Goal: Check status: Check status

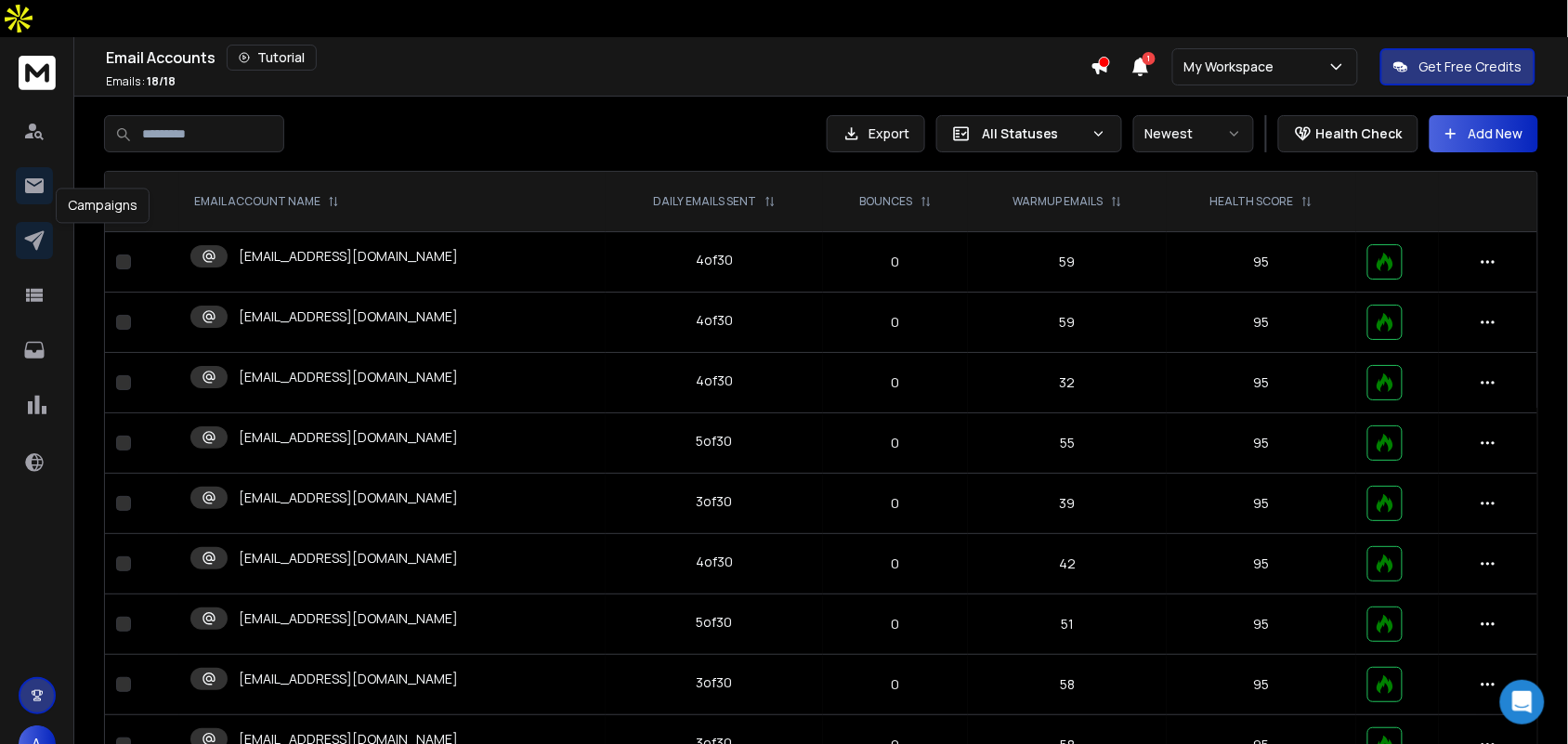
click at [34, 230] on icon at bounding box center [35, 241] width 23 height 23
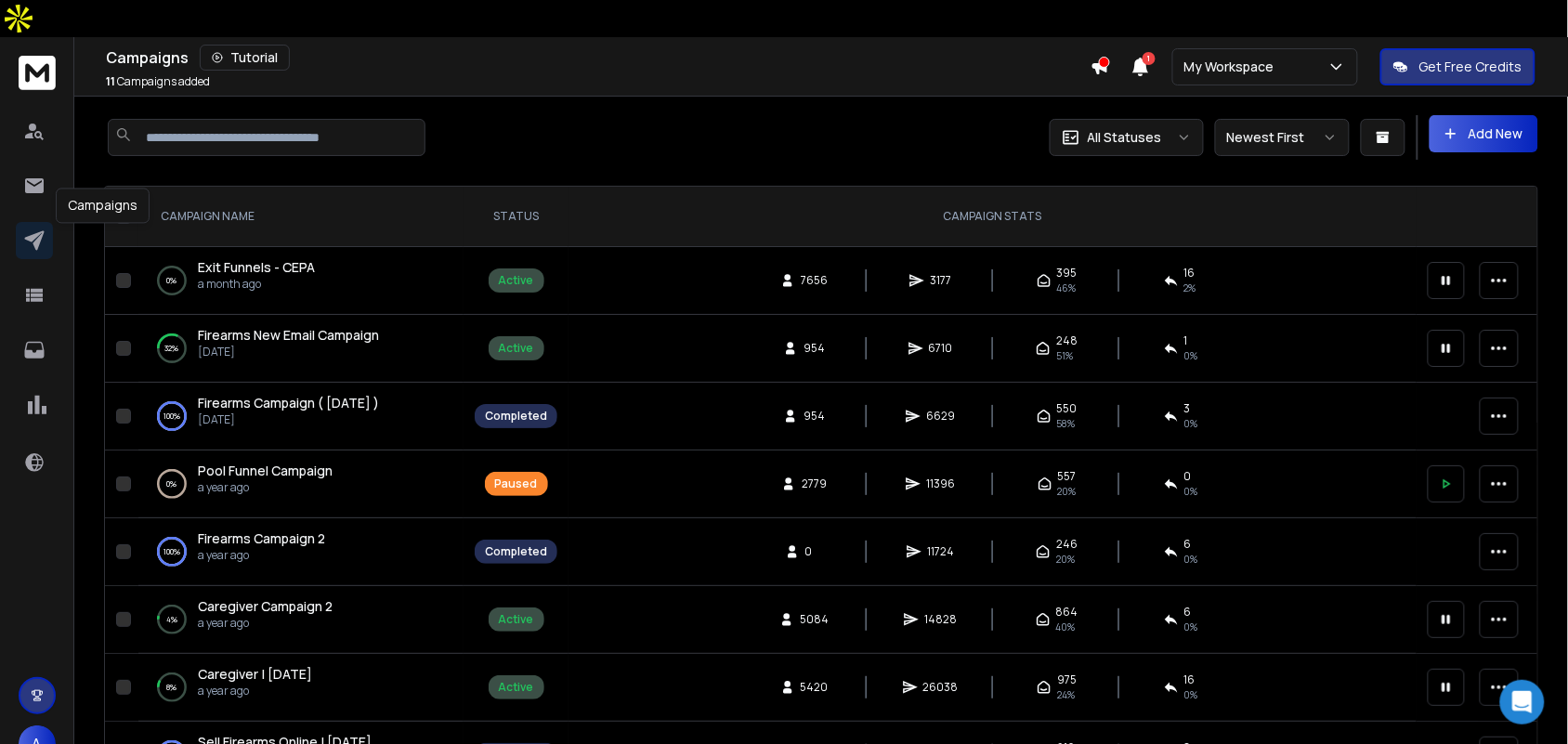
click at [267, 326] on span "Firearms New Email Campaign" at bounding box center [288, 335] width 182 height 18
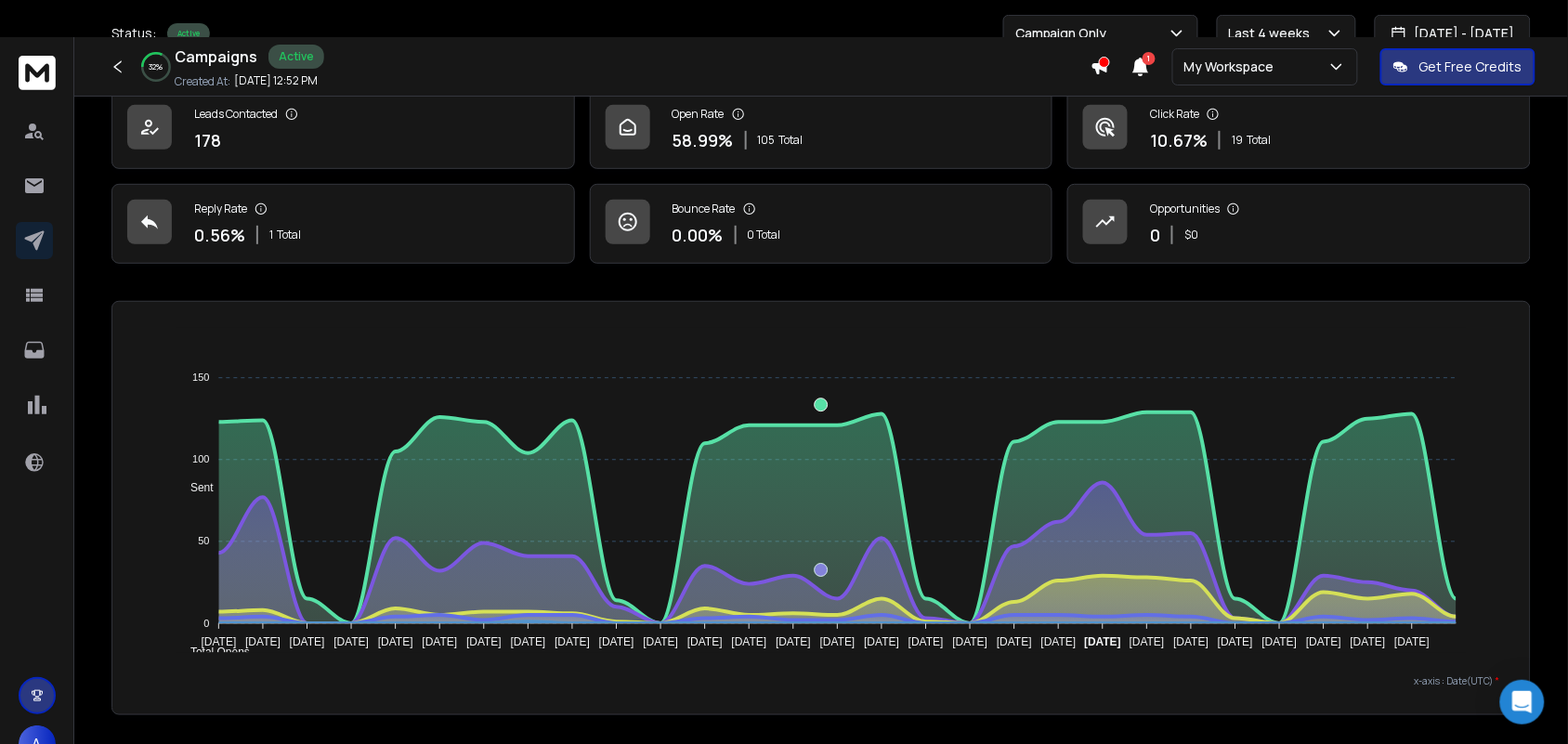
scroll to position [240, 0]
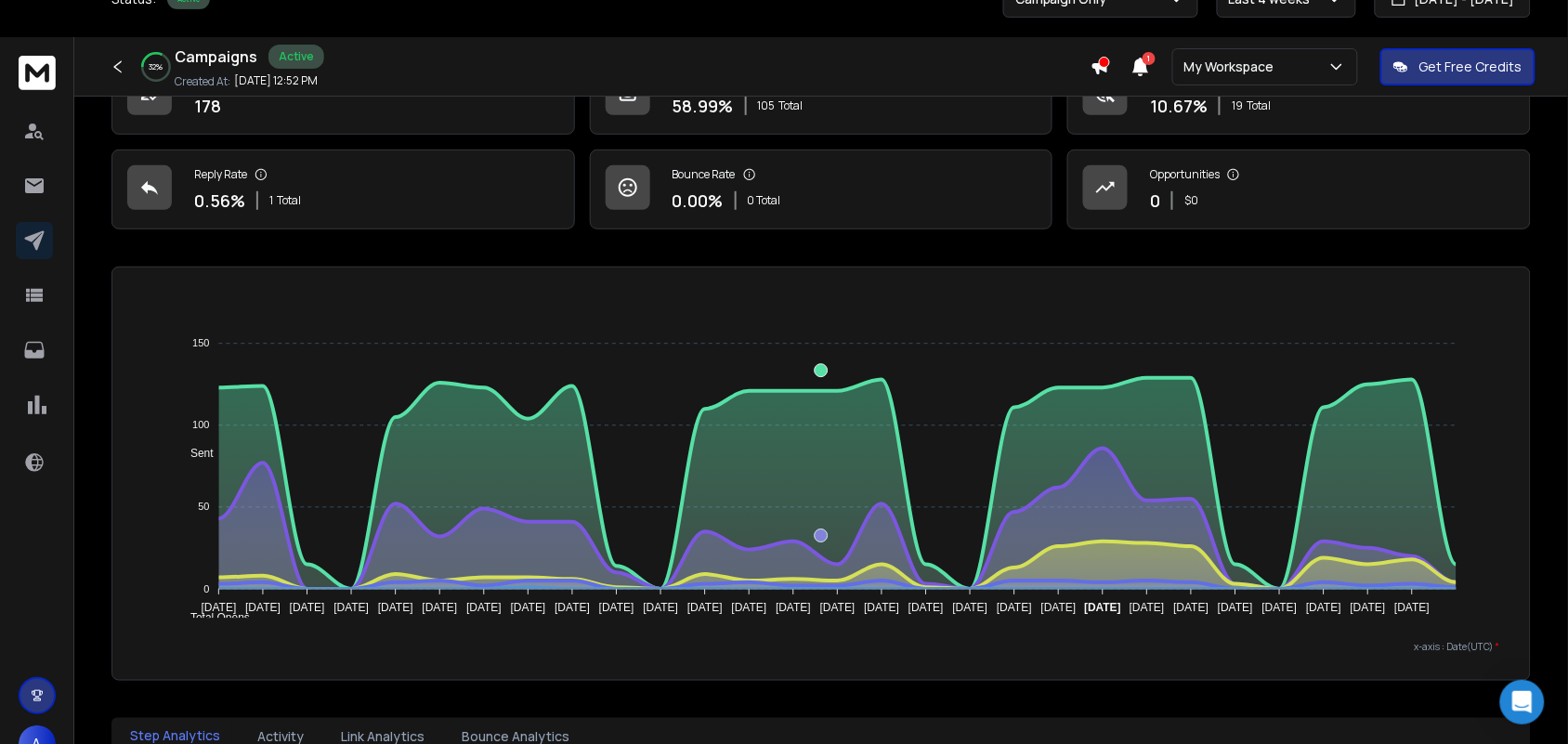
click at [107, 55] on div "32 % Campaigns Active Created At: [DATE] 12:52 PM 1 My Workspace Get Free Credi…" at bounding box center [784, 67] width 1568 height 59
click at [112, 48] on button at bounding box center [119, 67] width 24 height 38
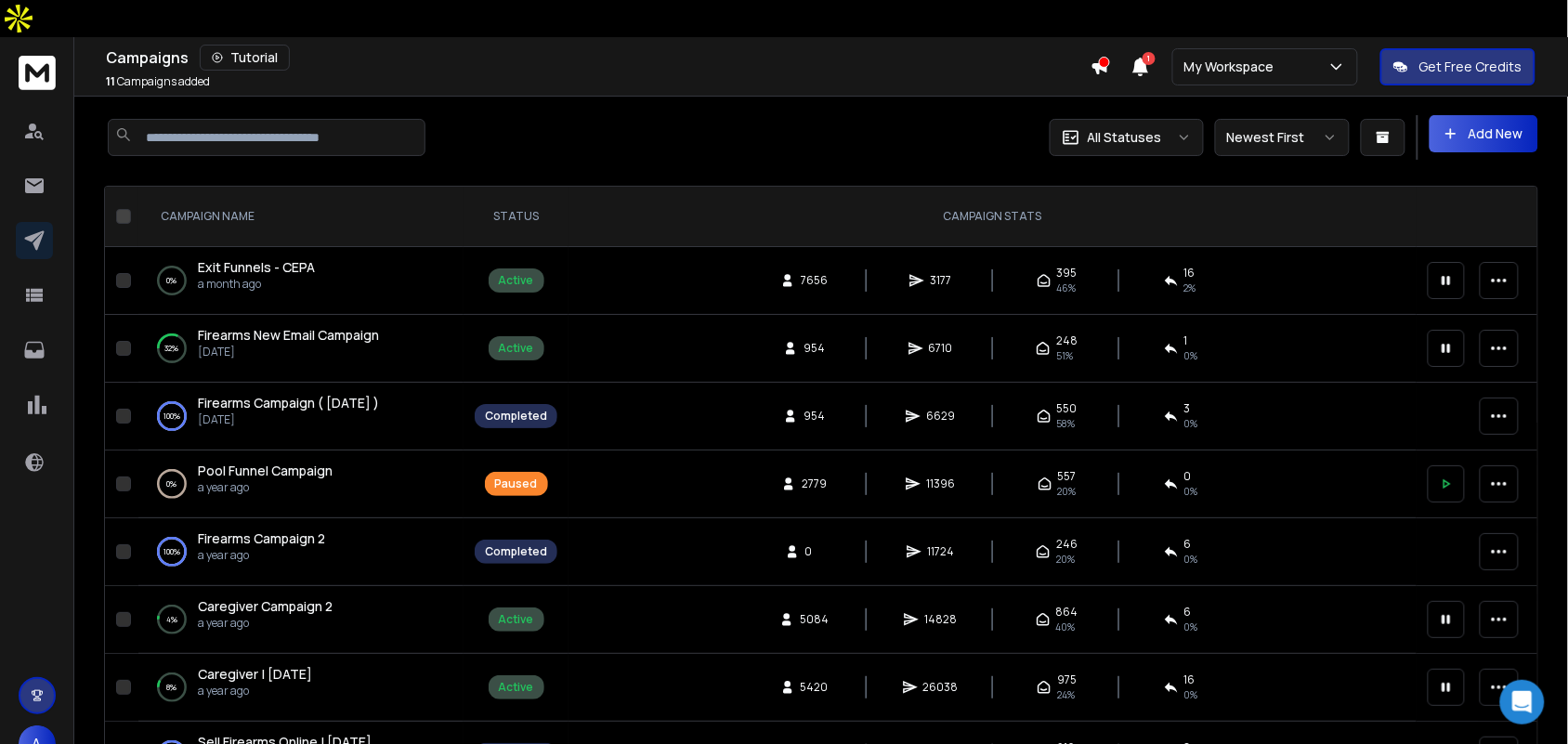
click at [266, 597] on span "Caregiver Campaign 2" at bounding box center [264, 606] width 135 height 18
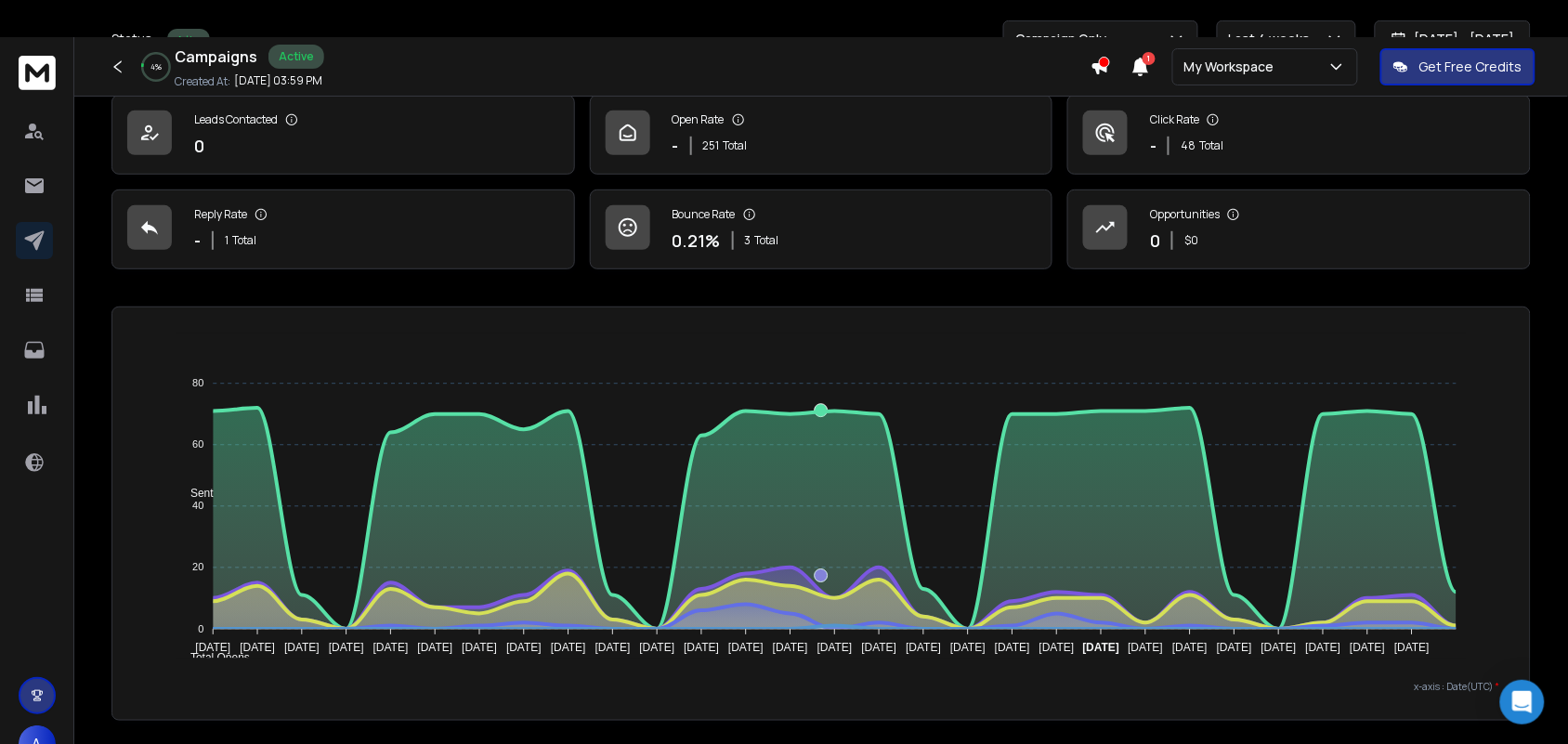
scroll to position [225, 0]
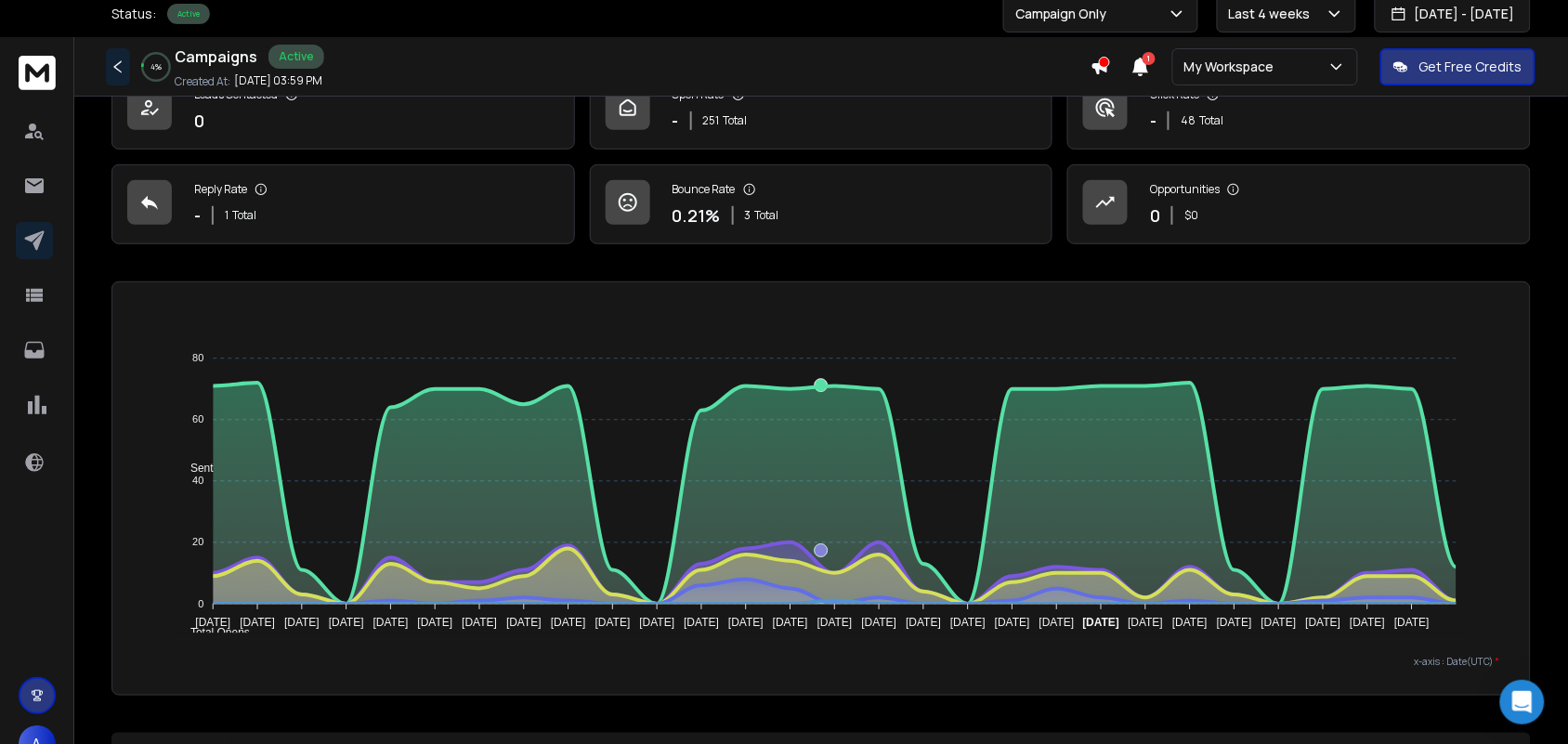
click at [116, 58] on icon at bounding box center [119, 67] width 17 height 17
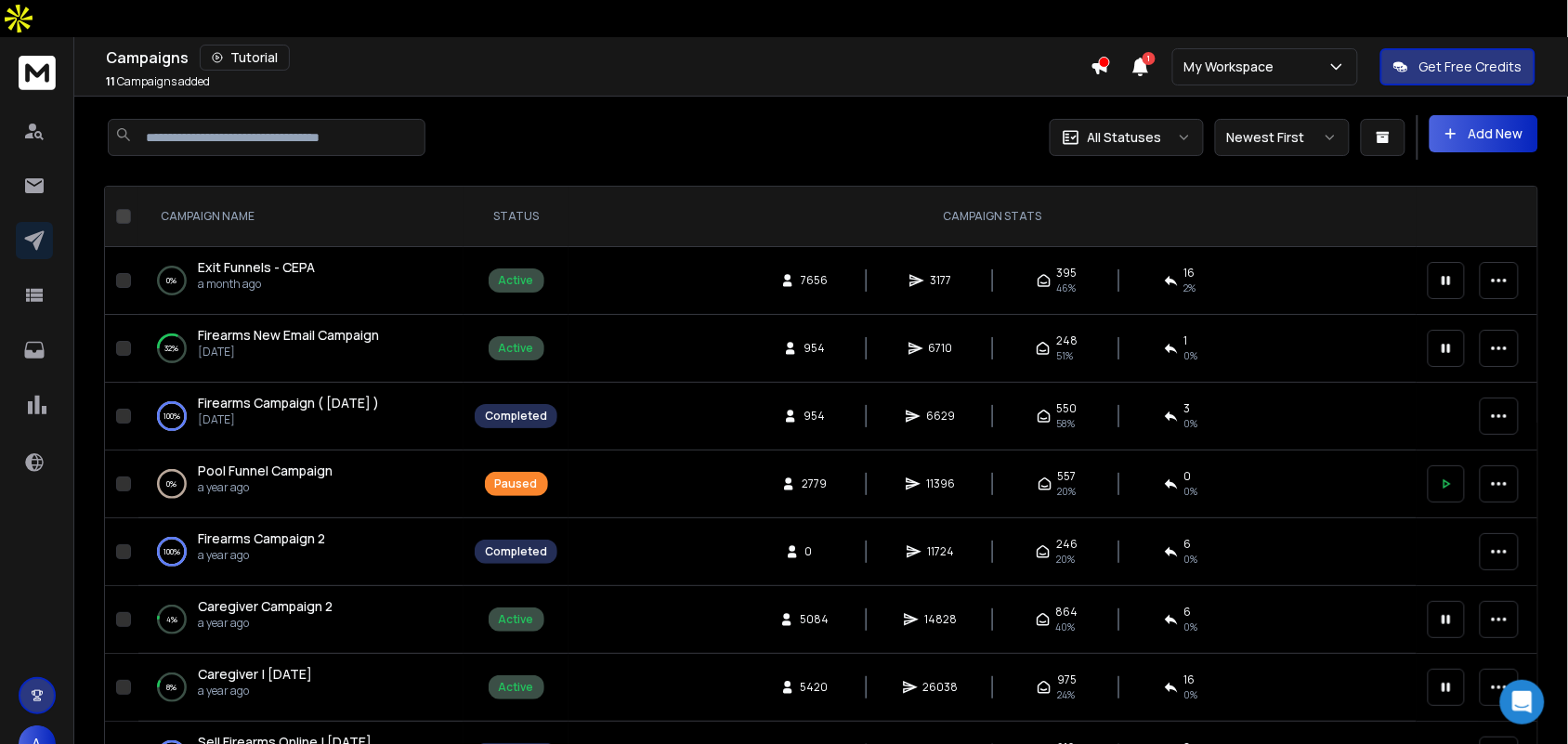
click at [280, 654] on td "8 % Caregiver | [DATE] a year ago" at bounding box center [301, 688] width 325 height 68
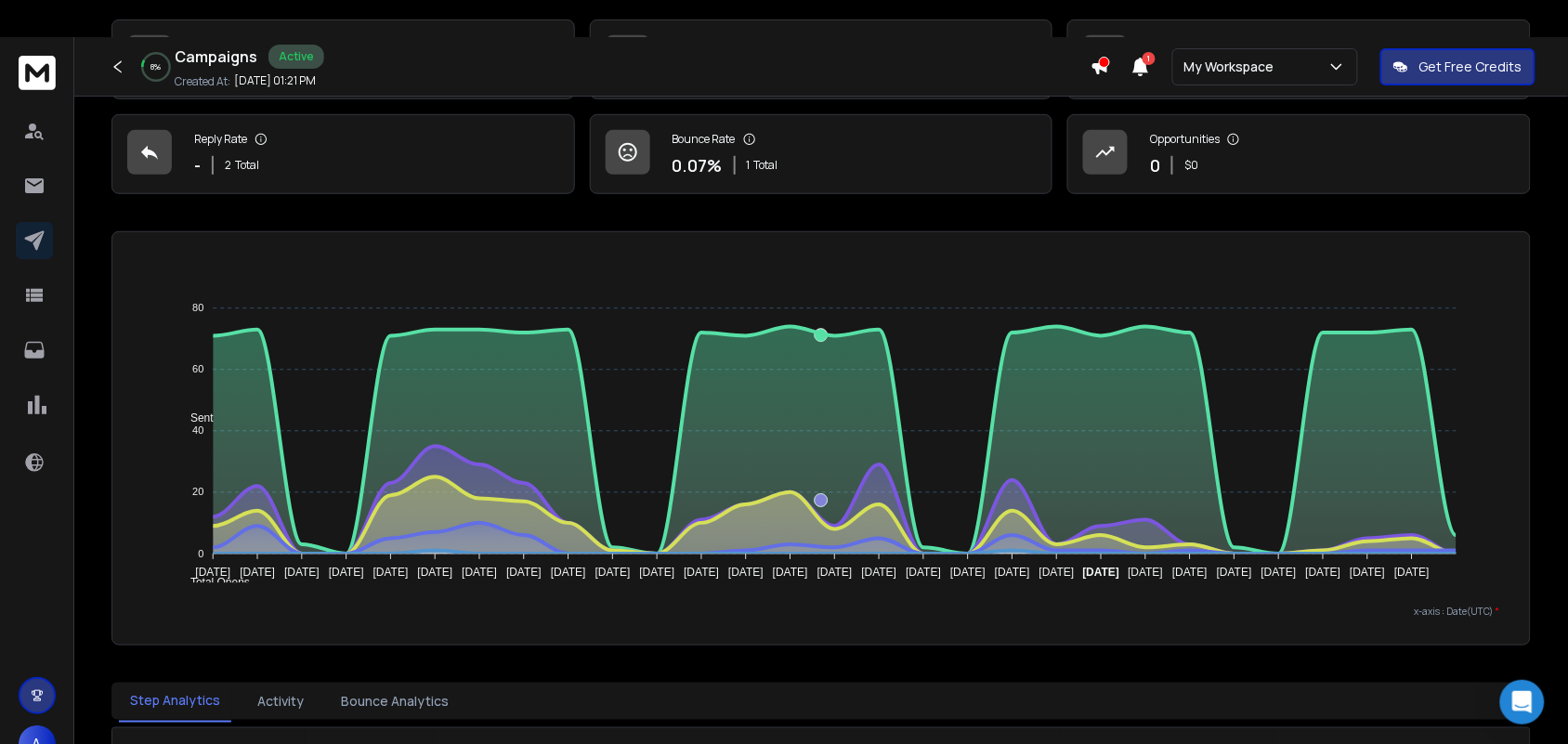
scroll to position [265, 0]
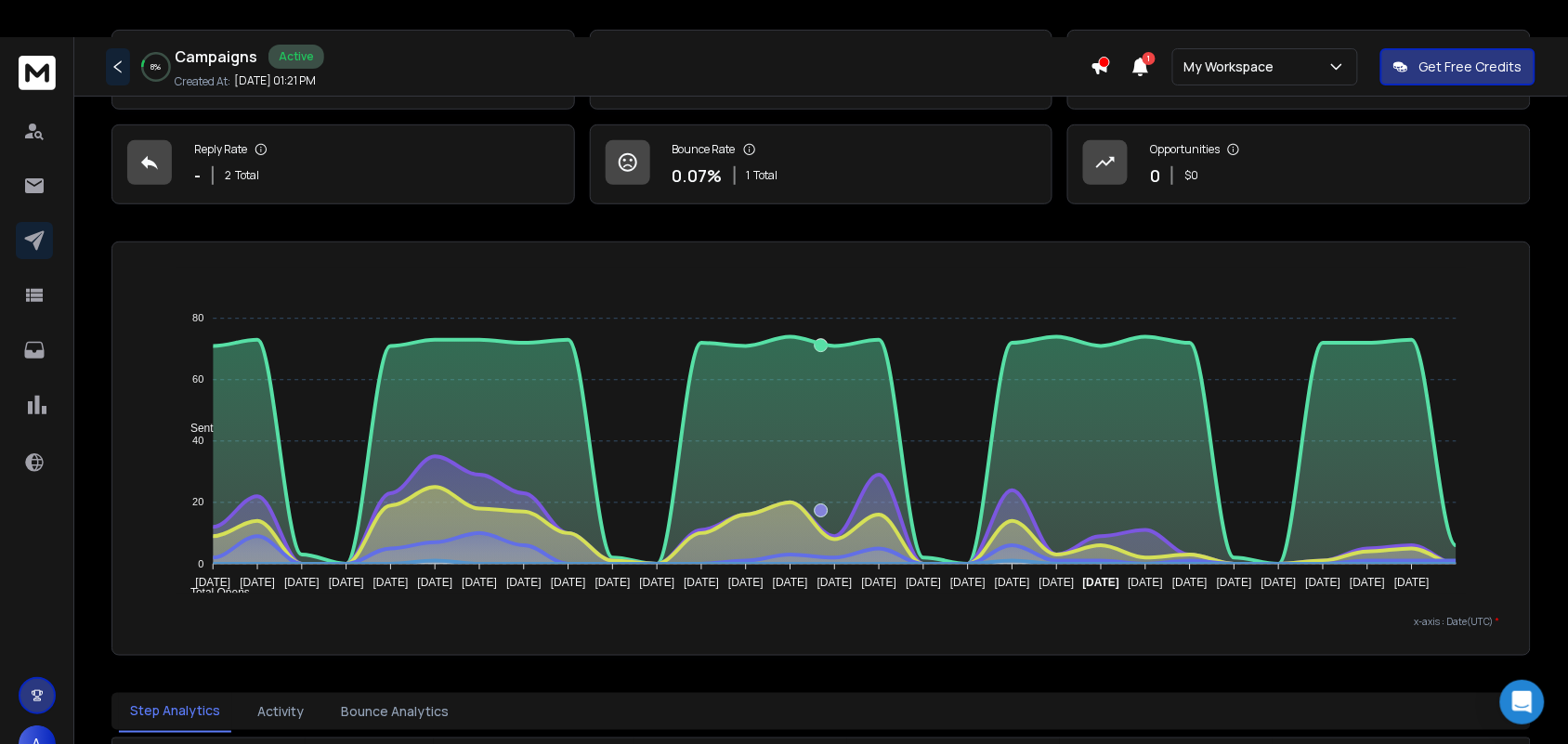
click at [126, 48] on button at bounding box center [119, 67] width 24 height 38
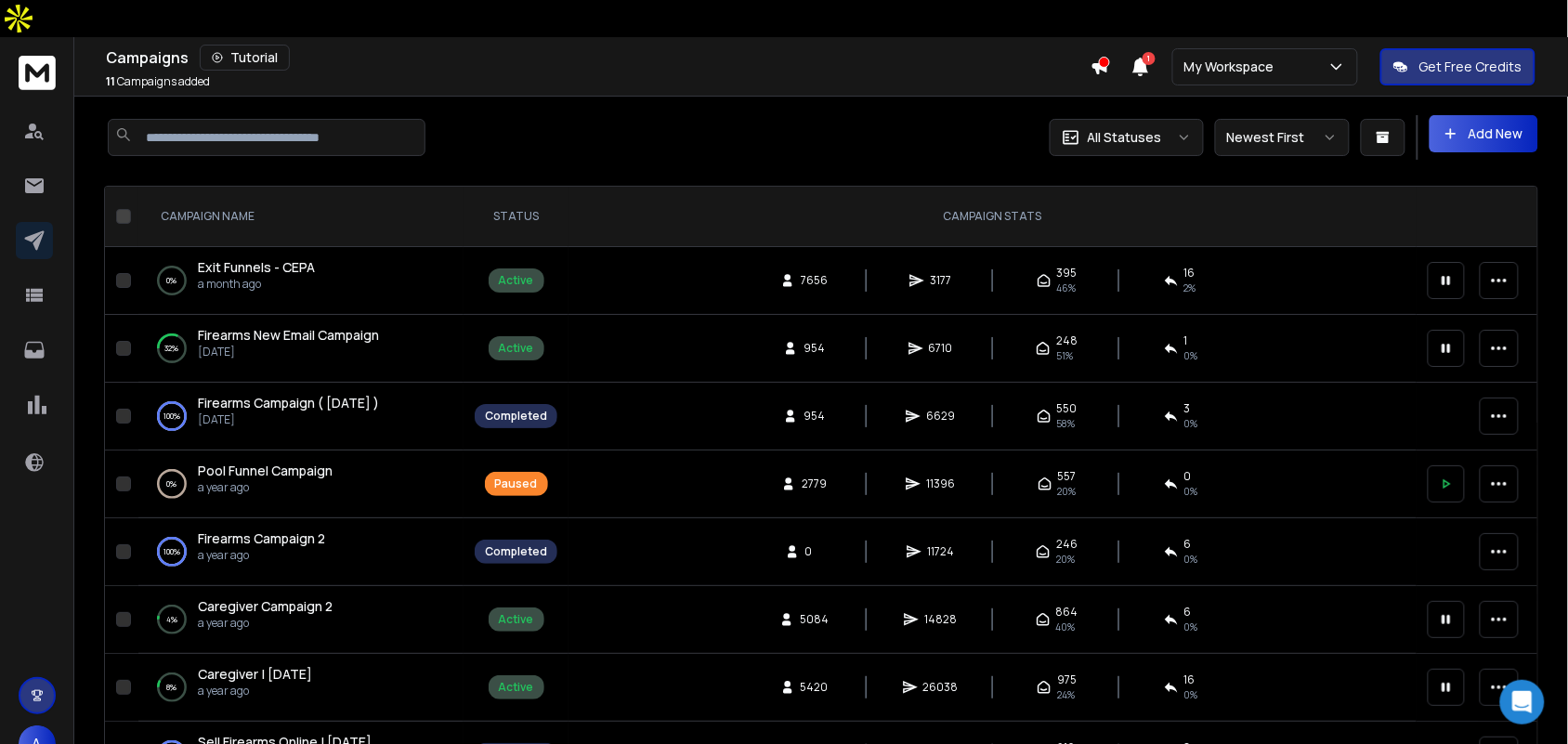
click at [256, 259] on span "Exit Funnels - CEPA" at bounding box center [256, 267] width 117 height 18
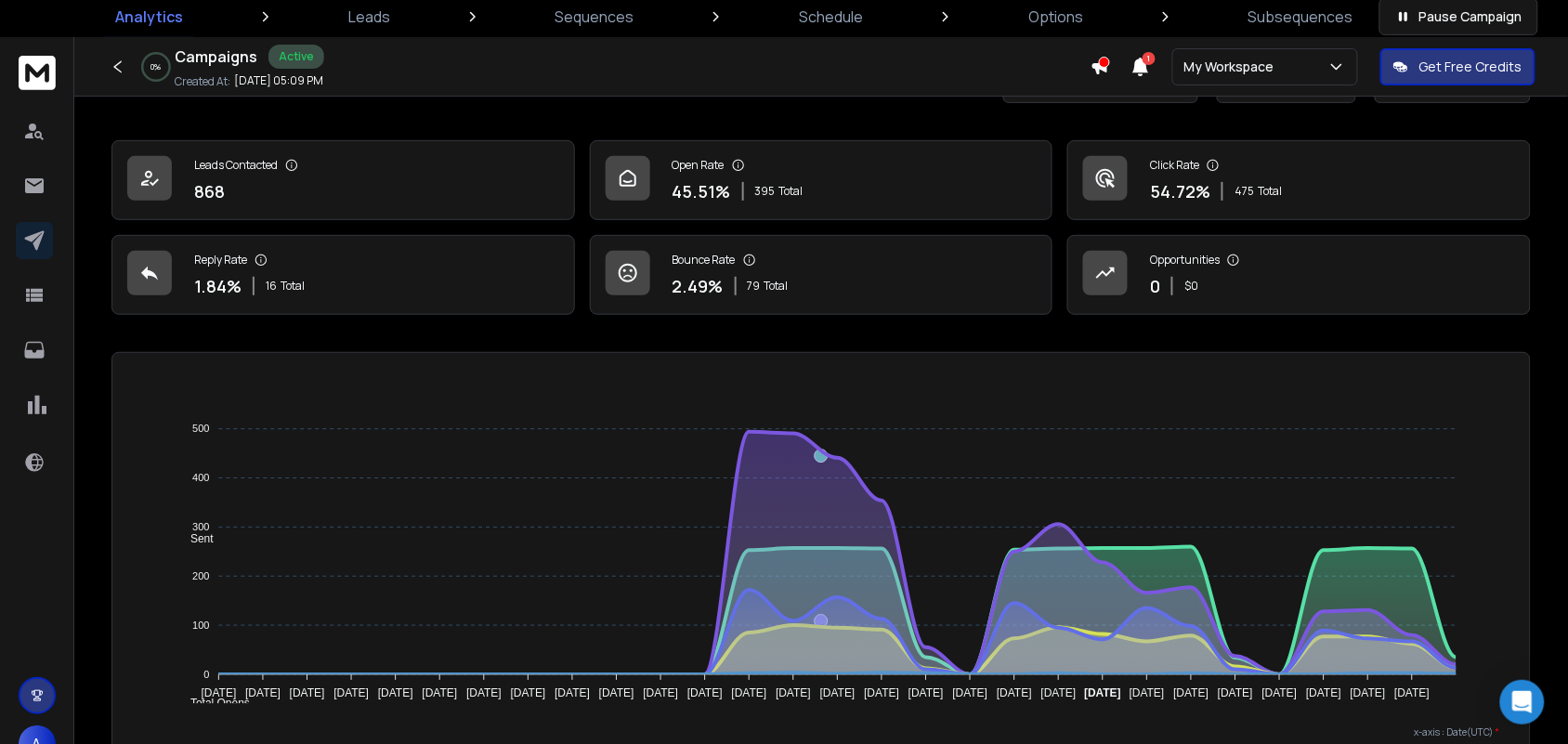
scroll to position [156, 0]
